Goal: Information Seeking & Learning: Check status

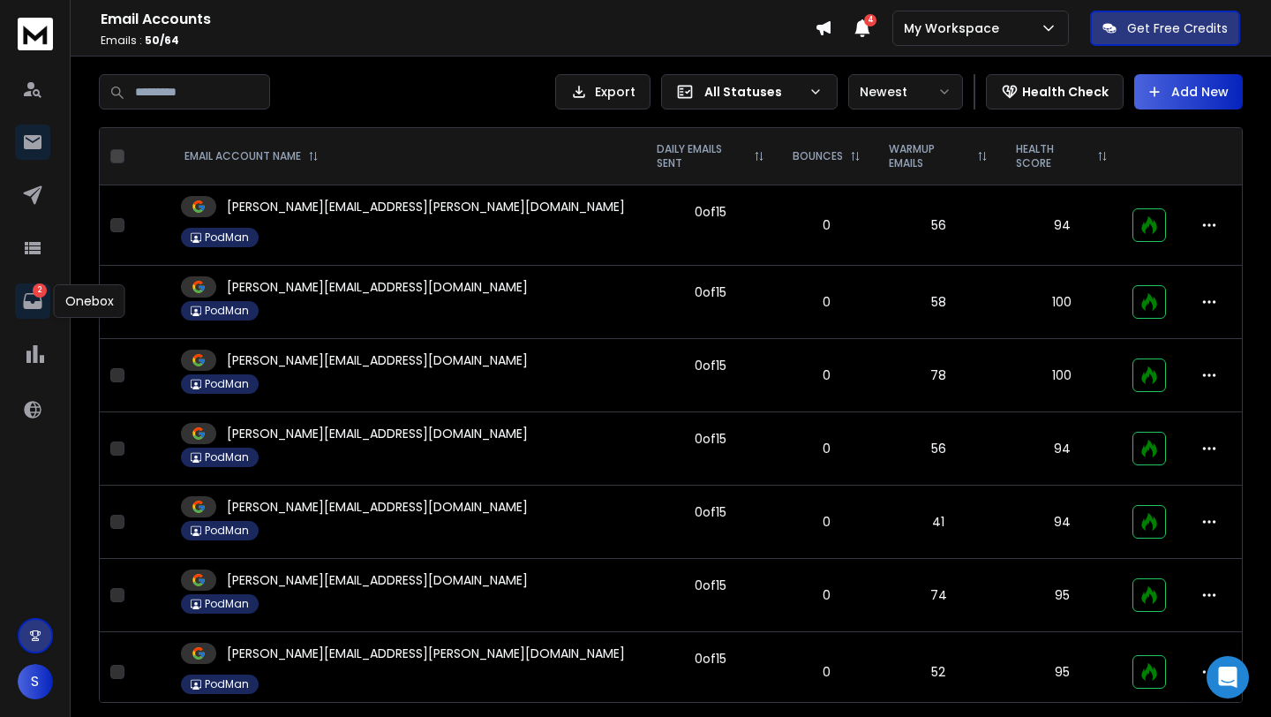
click at [43, 302] on link "2" at bounding box center [32, 300] width 35 height 35
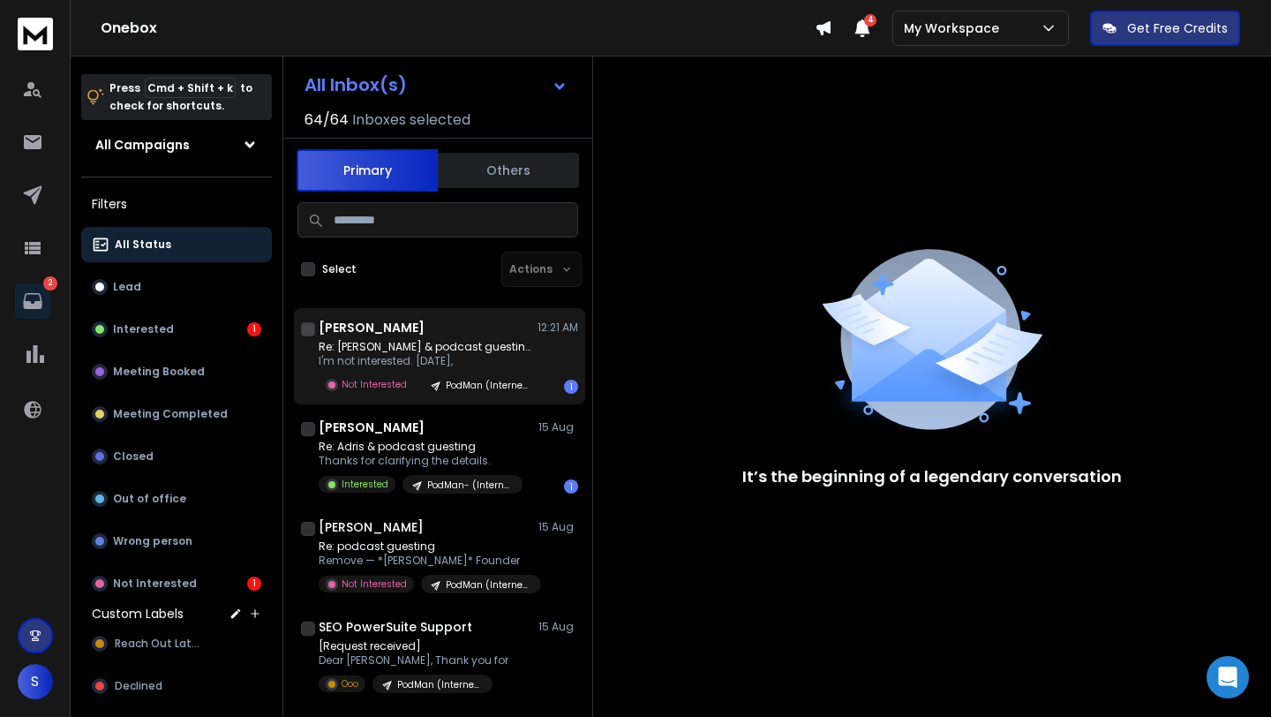
click at [508, 287] on div "Actions" at bounding box center [541, 269] width 80 height 35
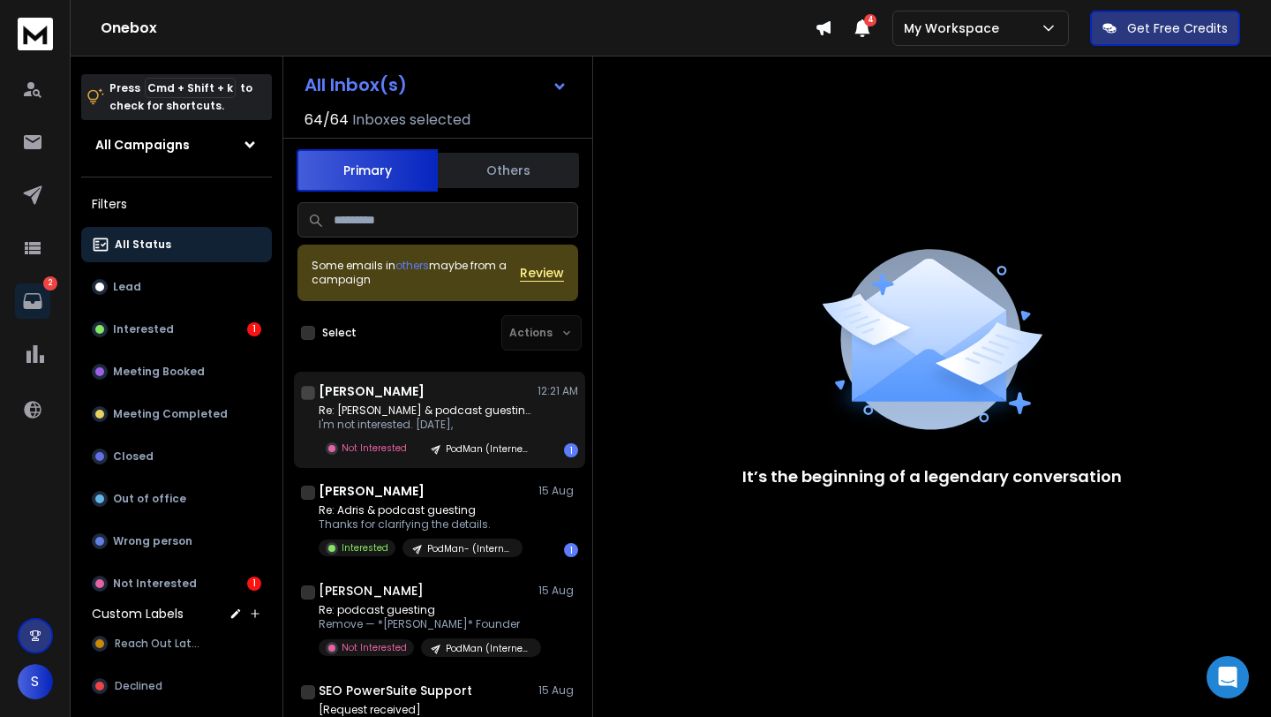
click at [490, 395] on div "[PERSON_NAME] 12:21 AM" at bounding box center [448, 391] width 259 height 18
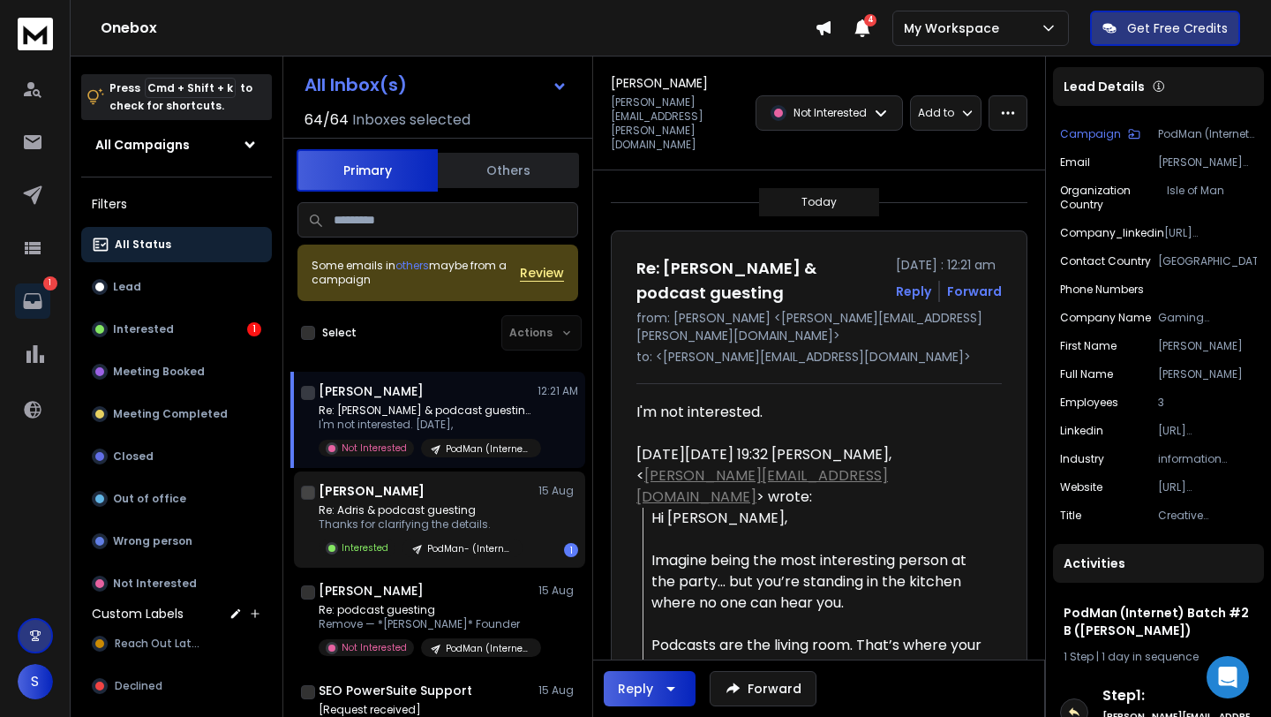
click at [481, 494] on div "[PERSON_NAME] [DATE]" at bounding box center [448, 491] width 259 height 18
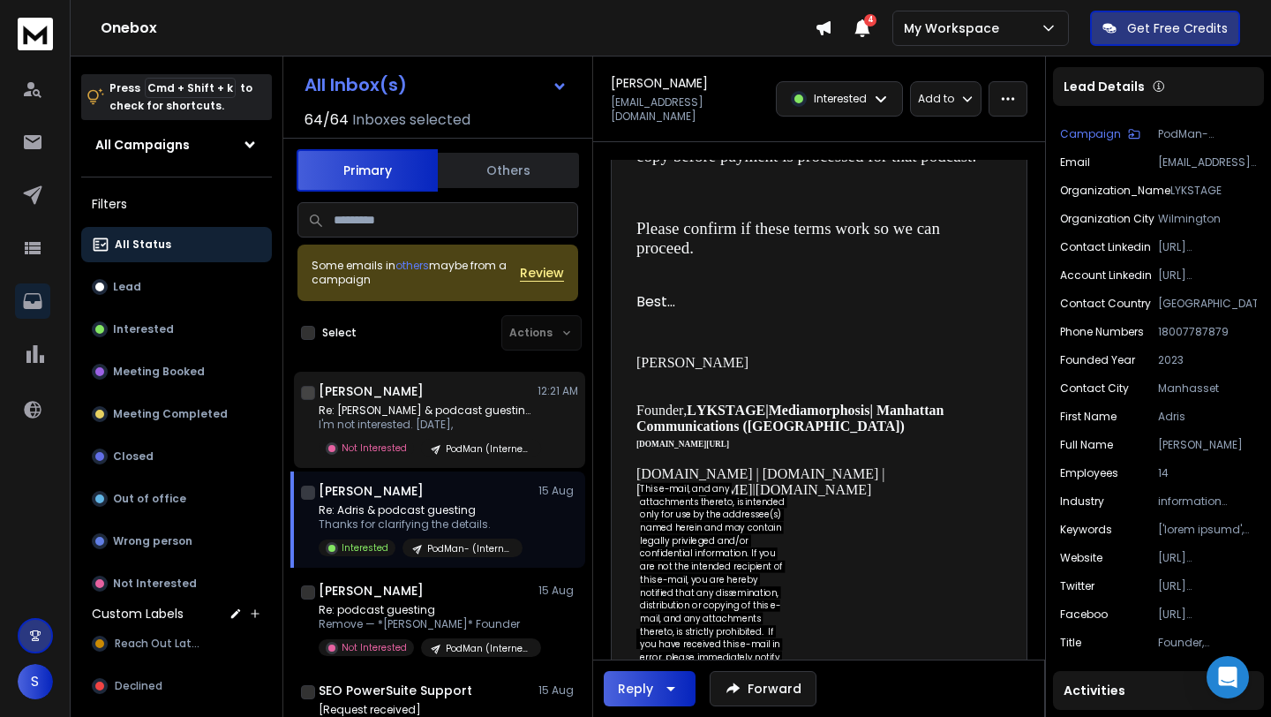
click at [494, 425] on p "I'm not interested. [DATE]," at bounding box center [425, 424] width 212 height 14
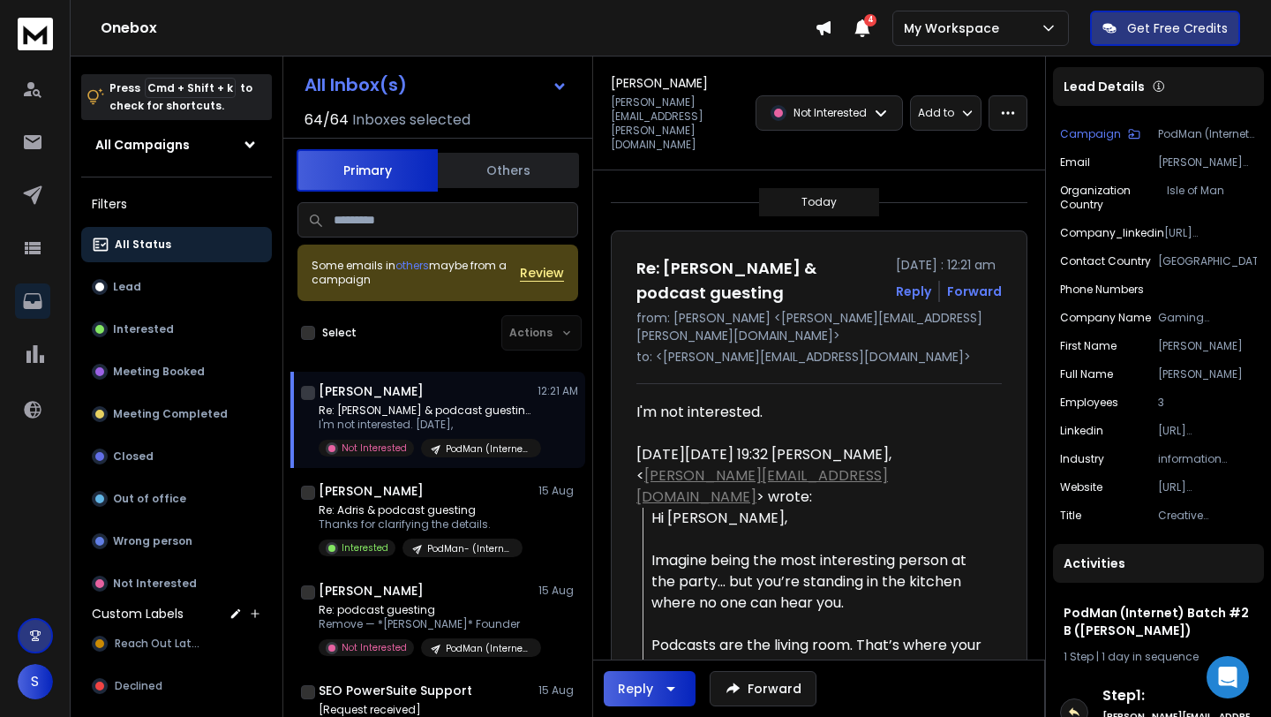
scroll to position [0, 102]
click at [35, 186] on icon at bounding box center [32, 194] width 21 height 21
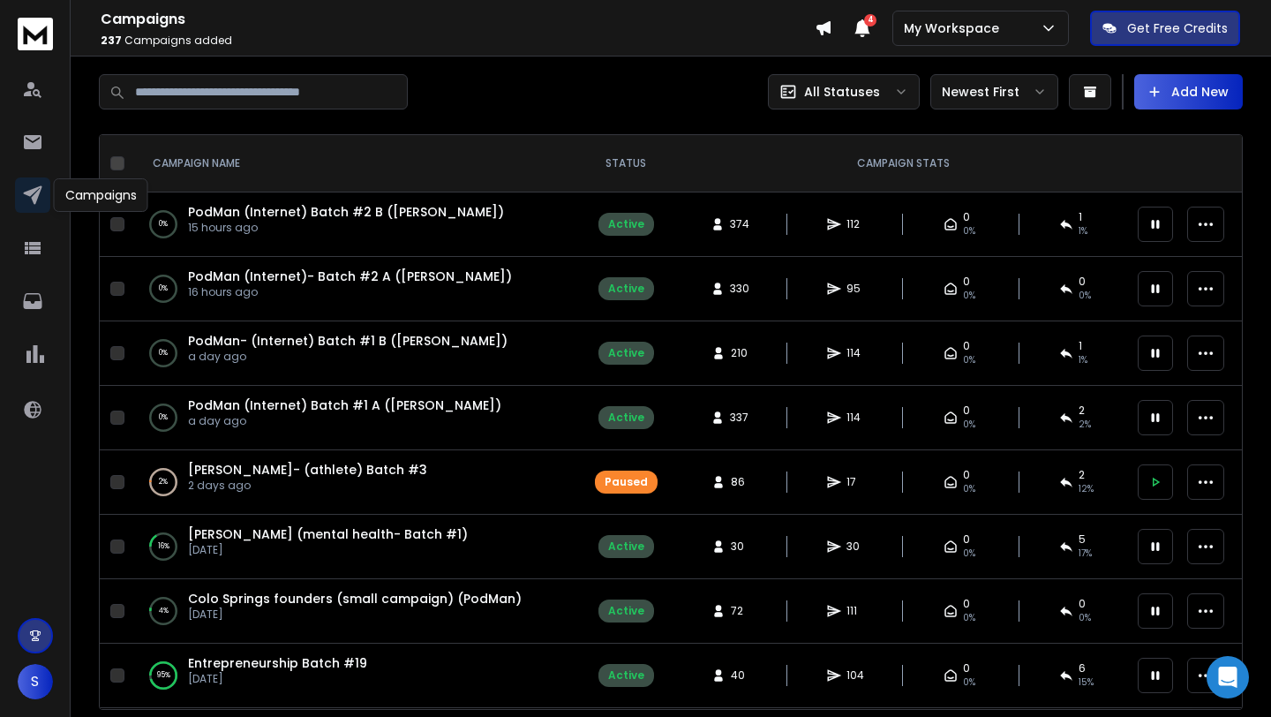
click at [35, 206] on link at bounding box center [32, 194] width 35 height 35
click at [866, 30] on icon at bounding box center [862, 28] width 16 height 18
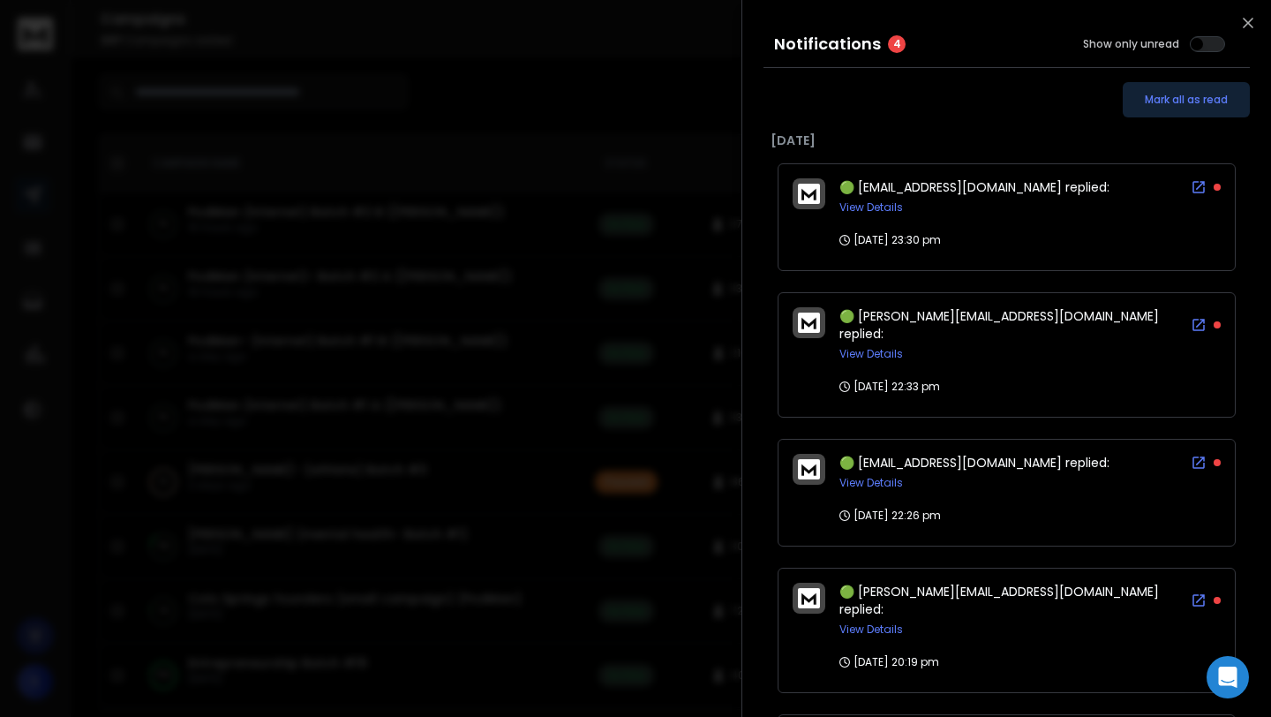
click at [1145, 103] on span "Mark all as read" at bounding box center [1186, 100] width 83 height 14
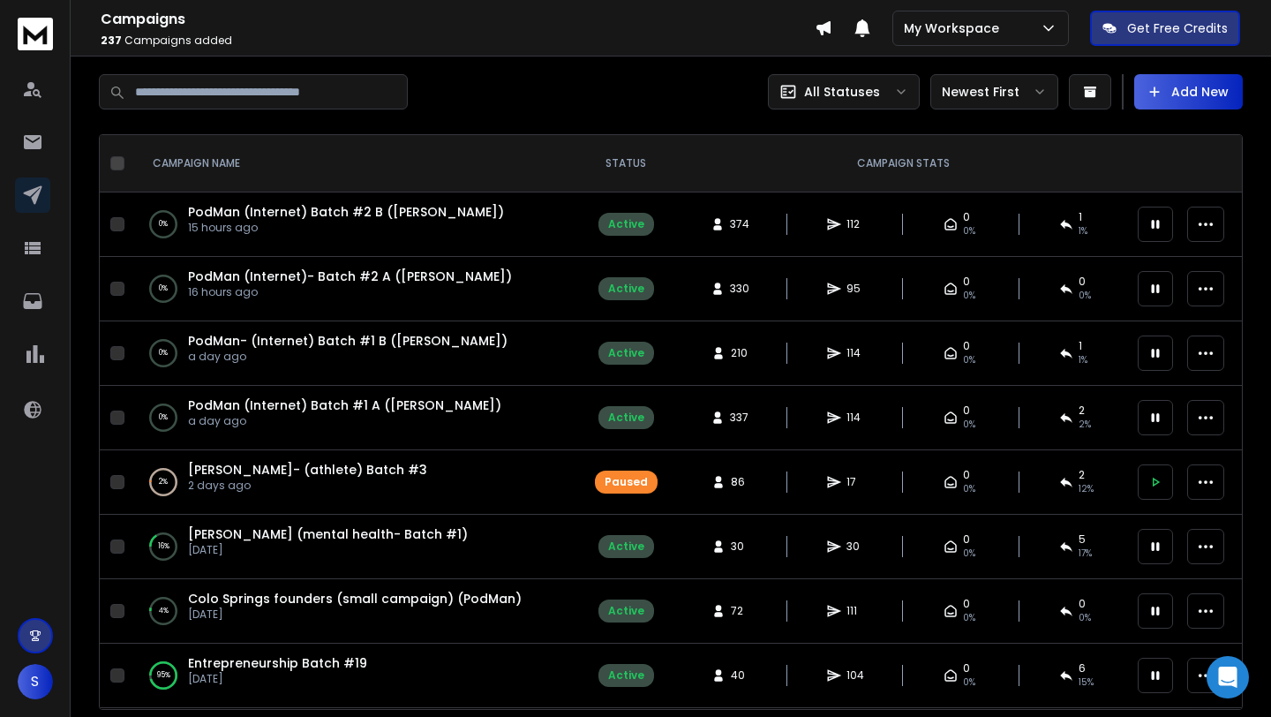
click at [586, 440] on td "Active" at bounding box center [626, 418] width 106 height 64
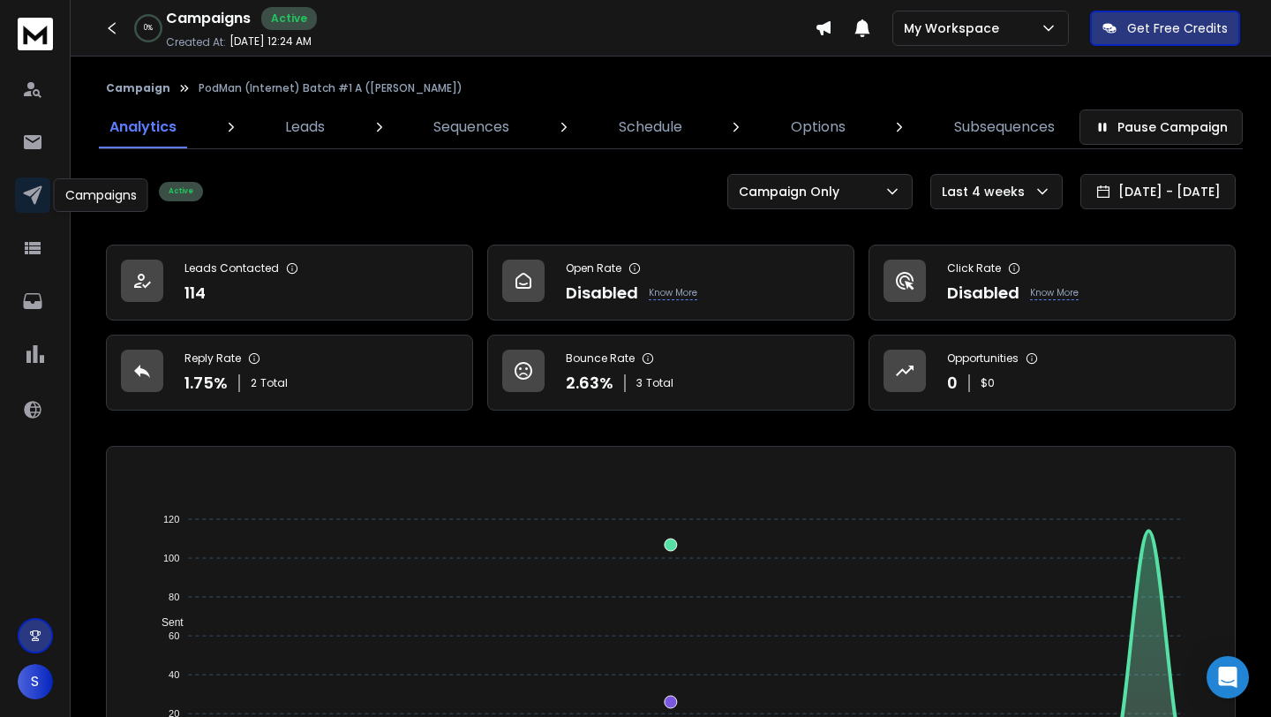
click at [47, 201] on link at bounding box center [32, 194] width 35 height 35
